Goal: Find specific page/section: Find specific page/section

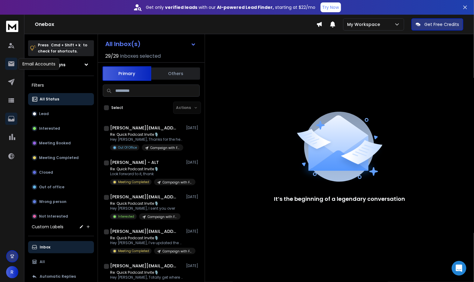
click at [12, 65] on icon at bounding box center [11, 63] width 6 height 5
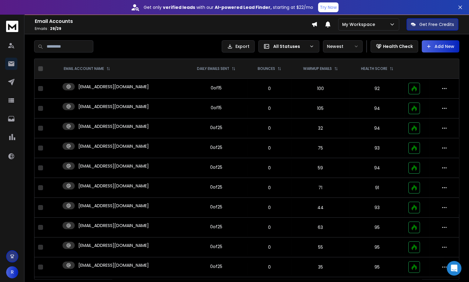
click at [344, 84] on td "100" at bounding box center [320, 89] width 58 height 20
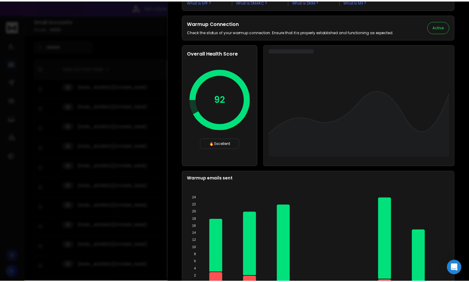
scroll to position [186, 0]
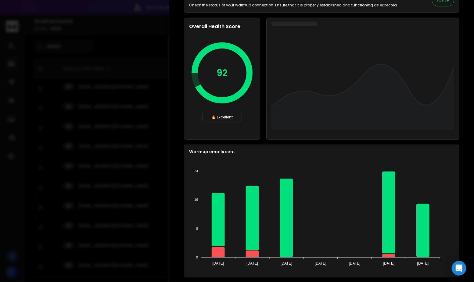
click at [111, 219] on div at bounding box center [237, 141] width 474 height 282
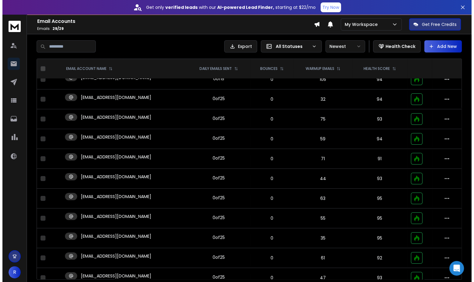
scroll to position [34, 0]
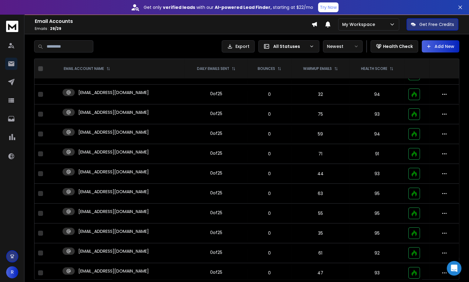
click at [332, 173] on td "44" at bounding box center [320, 174] width 58 height 20
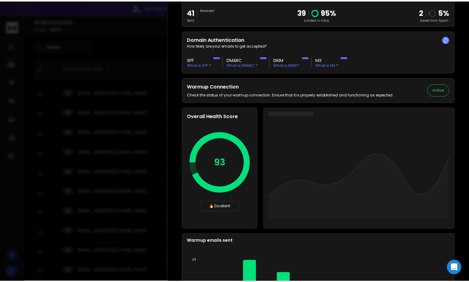
scroll to position [197, 0]
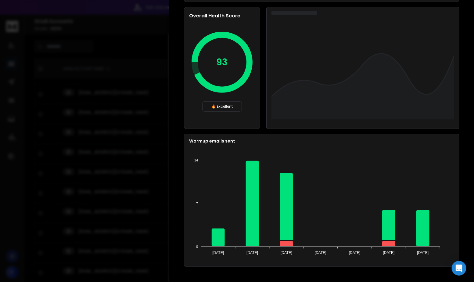
click at [136, 183] on div at bounding box center [237, 141] width 474 height 282
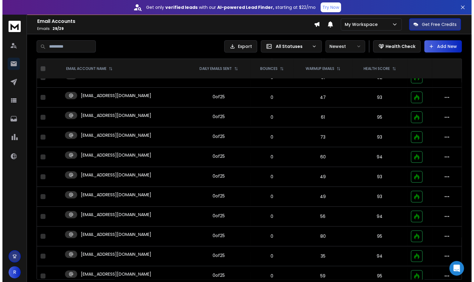
scroll to position [212, 0]
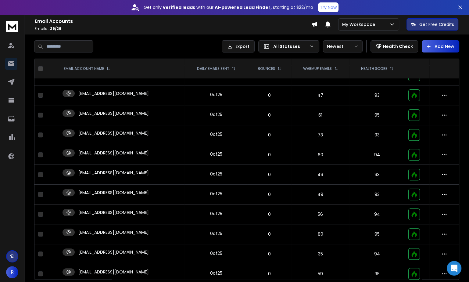
click at [326, 212] on td "56" at bounding box center [320, 214] width 58 height 20
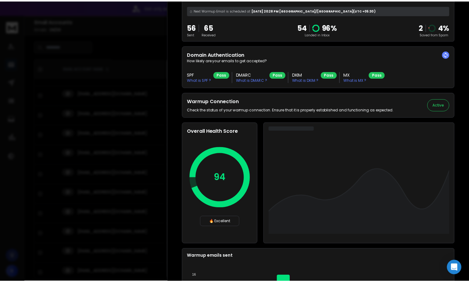
scroll to position [108, 0]
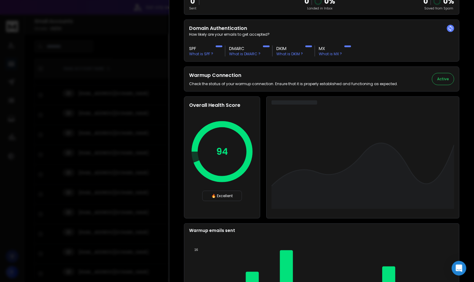
click at [118, 186] on div at bounding box center [237, 141] width 474 height 282
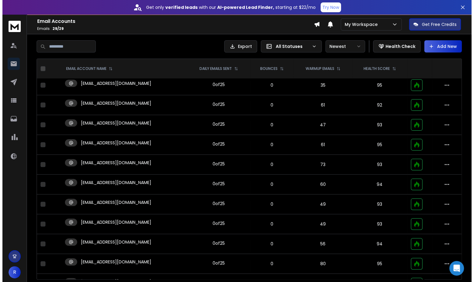
scroll to position [0, 0]
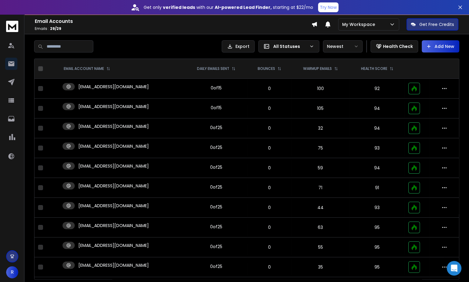
click at [320, 124] on td "32" at bounding box center [320, 128] width 58 height 20
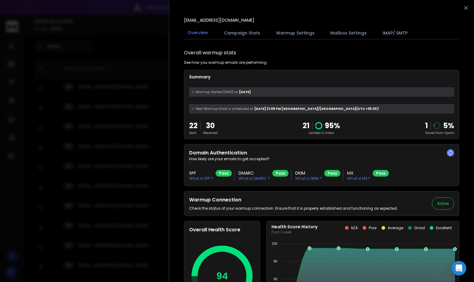
click at [123, 96] on div at bounding box center [237, 141] width 474 height 282
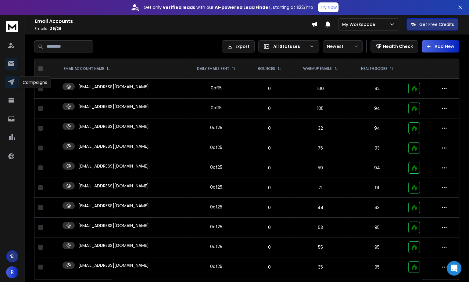
click at [11, 81] on icon at bounding box center [11, 82] width 6 height 6
